Goal: Transaction & Acquisition: Subscribe to service/newsletter

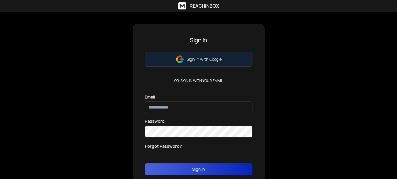
click at [205, 56] on button "Sign in with Google" at bounding box center [199, 59] width 108 height 15
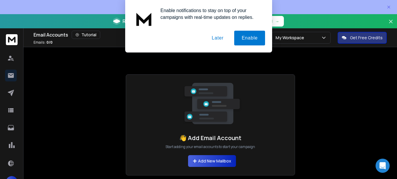
click at [216, 42] on button "Later" at bounding box center [217, 38] width 26 height 15
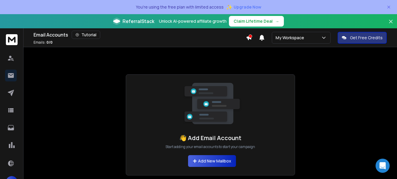
click at [203, 164] on button "Add New Mailbox" at bounding box center [212, 161] width 48 height 12
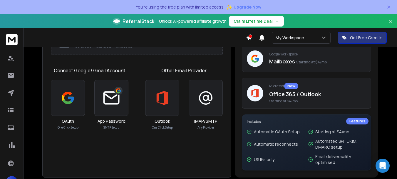
scroll to position [79, 0]
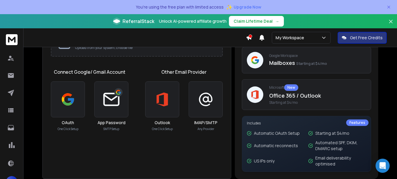
click at [206, 97] on circle at bounding box center [206, 99] width 5 height 5
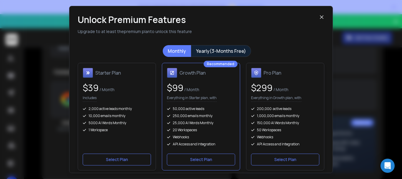
click at [205, 53] on button "Yearly(3-Months Free)" at bounding box center [221, 51] width 60 height 12
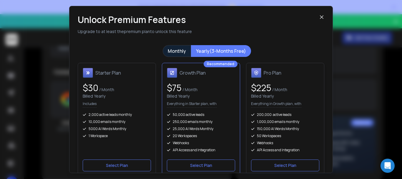
click at [175, 49] on button "Monthly" at bounding box center [177, 51] width 28 height 12
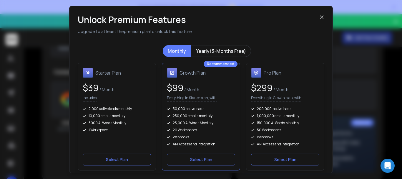
click at [320, 15] on icon at bounding box center [321, 16] width 5 height 5
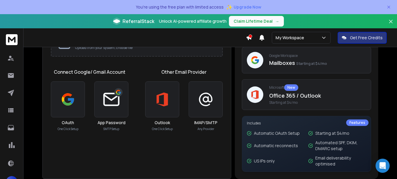
click at [250, 18] on button "Claim Lifetime Deal →" at bounding box center [256, 21] width 55 height 11
